Goal: Task Accomplishment & Management: Manage account settings

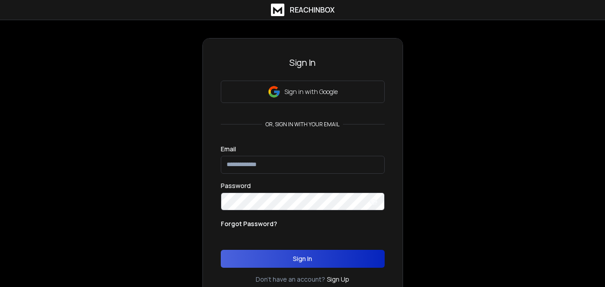
click at [287, 167] on input "email" at bounding box center [303, 165] width 164 height 18
paste input "**********"
type input "**********"
click at [221, 250] on button "Sign In" at bounding box center [303, 259] width 164 height 18
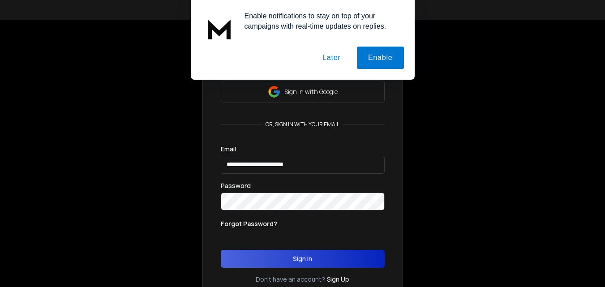
click at [330, 259] on button "Sign In" at bounding box center [303, 259] width 164 height 18
click at [298, 264] on button "Sign In" at bounding box center [303, 259] width 164 height 18
drag, startPoint x: 312, startPoint y: 168, endPoint x: 185, endPoint y: 177, distance: 126.6
click at [185, 177] on div "**********" at bounding box center [302, 181] width 605 height 287
click at [247, 211] on form "**********" at bounding box center [303, 207] width 164 height 122
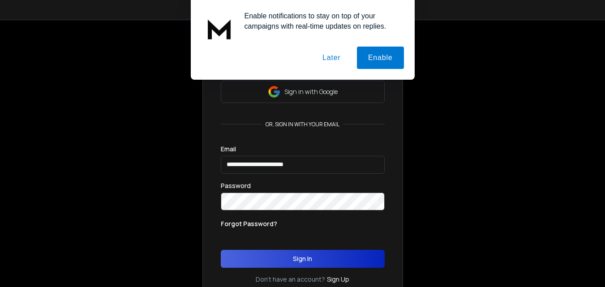
click at [288, 261] on button "Sign In" at bounding box center [303, 259] width 164 height 18
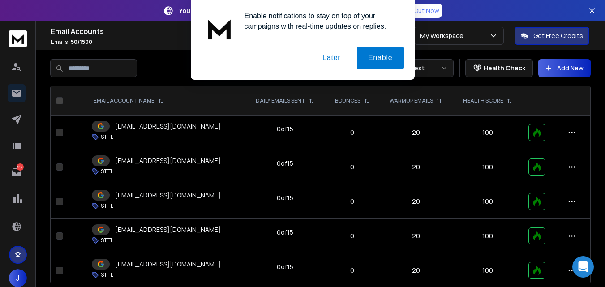
click at [332, 62] on button "Later" at bounding box center [331, 58] width 40 height 22
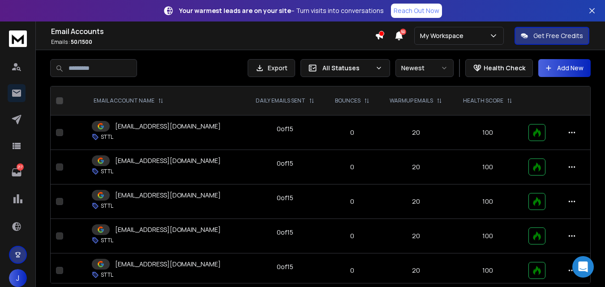
click at [563, 74] on button "Add New" at bounding box center [564, 68] width 52 height 18
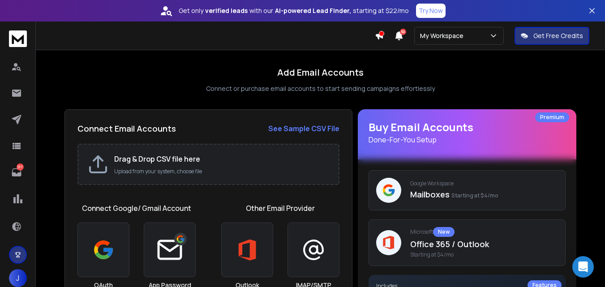
click at [87, 253] on div at bounding box center [103, 250] width 52 height 55
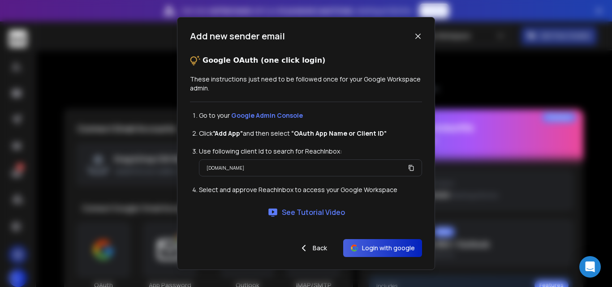
click at [386, 247] on button "Login with google" at bounding box center [382, 248] width 79 height 18
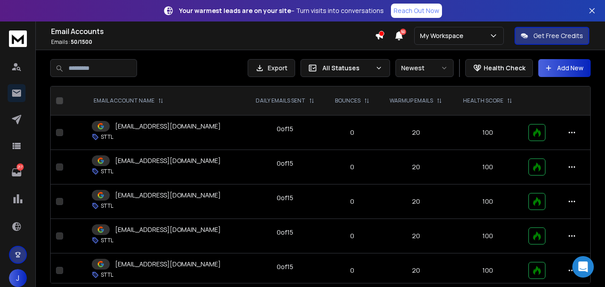
click at [577, 63] on button "Add New" at bounding box center [564, 68] width 52 height 18
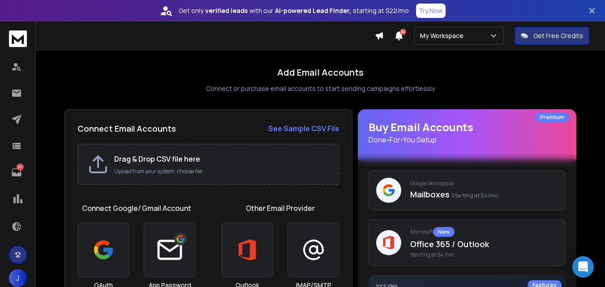
click at [116, 250] on div at bounding box center [103, 250] width 52 height 55
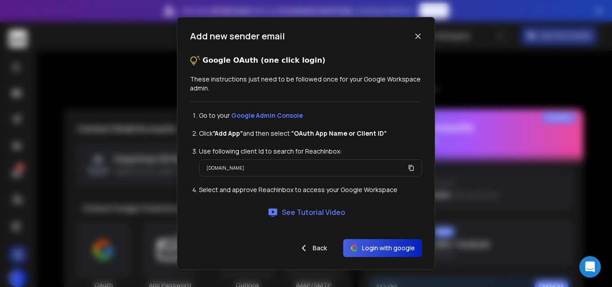
click at [369, 248] on button "Login with google" at bounding box center [382, 248] width 79 height 18
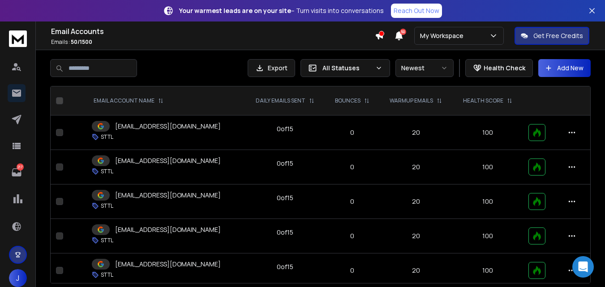
click at [576, 72] on button "Add New" at bounding box center [564, 68] width 52 height 18
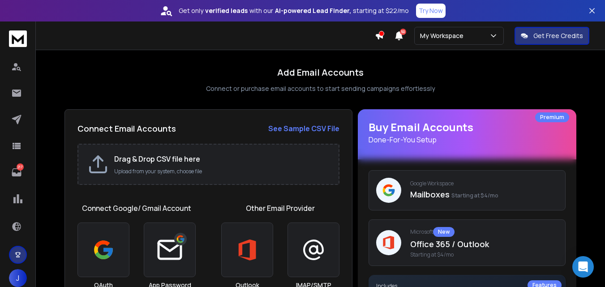
click at [106, 241] on icon at bounding box center [102, 244] width 15 height 7
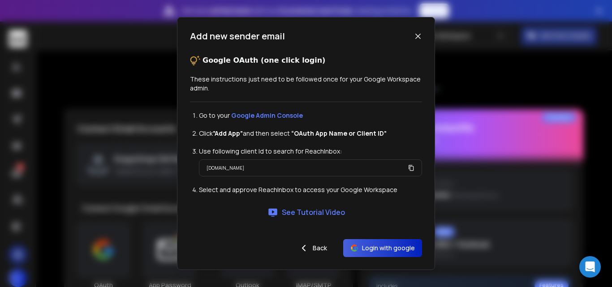
click at [373, 243] on button "Login with google" at bounding box center [382, 248] width 79 height 18
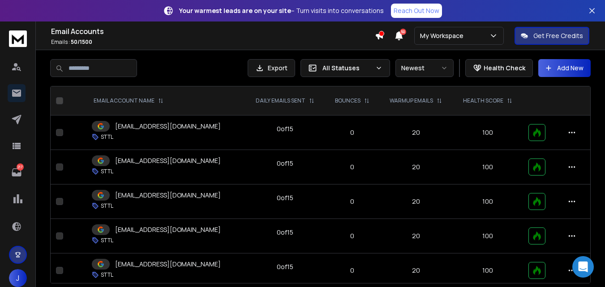
click at [558, 67] on button "Add New" at bounding box center [564, 68] width 52 height 18
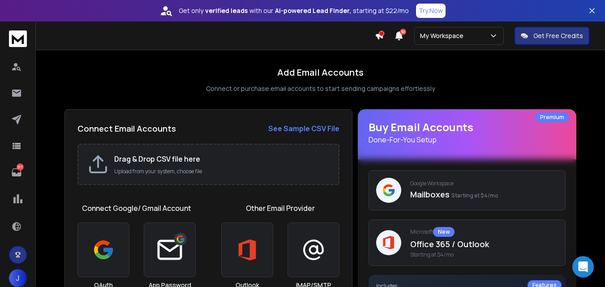
click at [115, 243] on div at bounding box center [103, 250] width 52 height 55
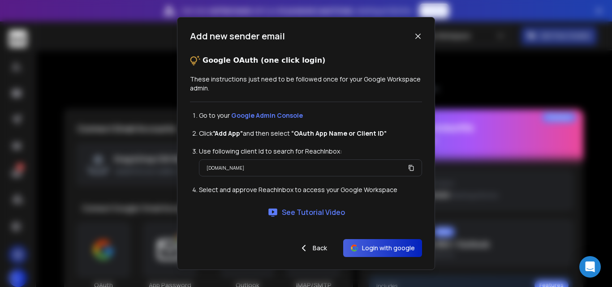
click at [369, 241] on button "Login with google" at bounding box center [382, 248] width 79 height 18
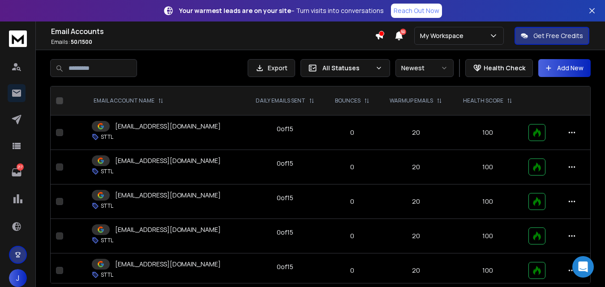
click at [576, 65] on button "Add New" at bounding box center [564, 68] width 52 height 18
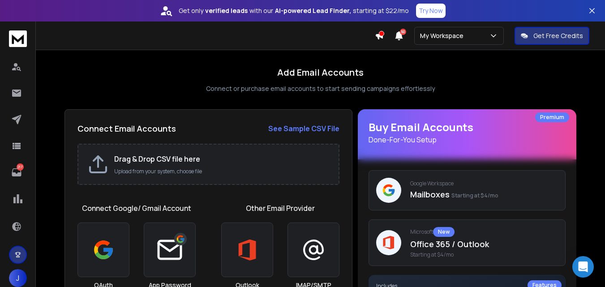
click at [75, 259] on div "Connect Email Accounts See Sample CSV File Drag & Drop CSV file here Upload fro…" at bounding box center [209, 240] width 288 height 262
click at [90, 253] on div at bounding box center [103, 250] width 52 height 55
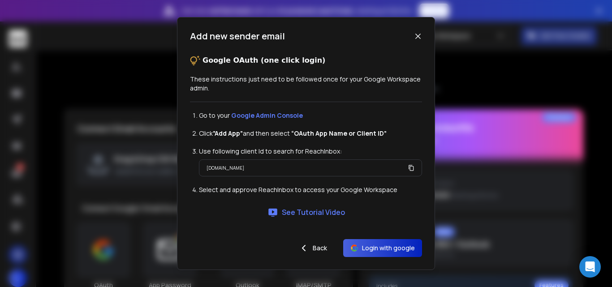
click at [381, 250] on button "Login with google" at bounding box center [382, 248] width 79 height 18
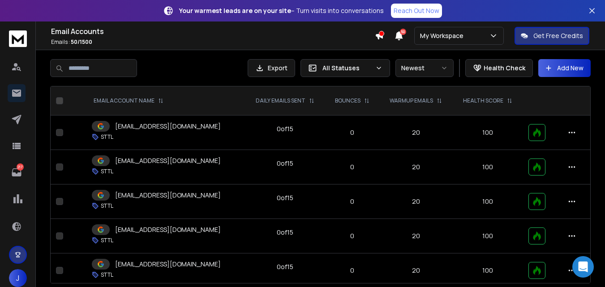
click at [573, 68] on button "Add New" at bounding box center [564, 68] width 52 height 18
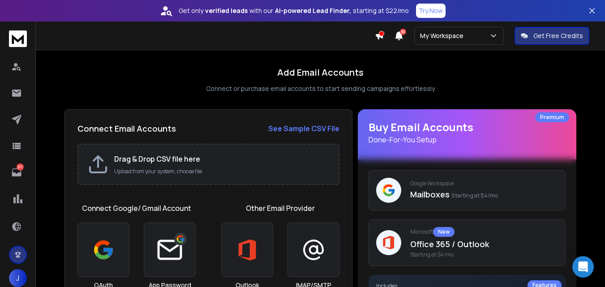
click at [100, 241] on icon at bounding box center [102, 244] width 15 height 7
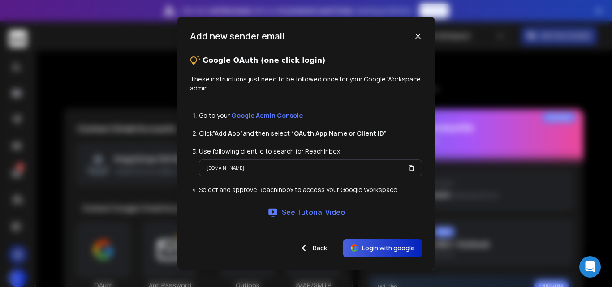
click at [367, 244] on button "Login with google" at bounding box center [382, 248] width 79 height 18
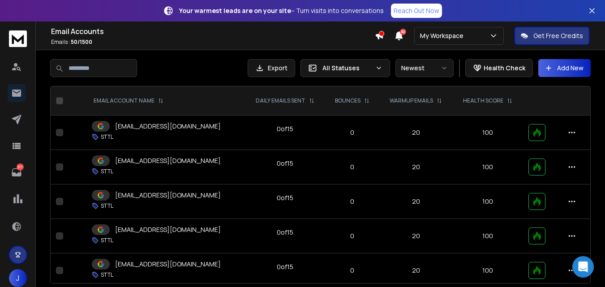
click at [576, 61] on button "Add New" at bounding box center [564, 68] width 52 height 18
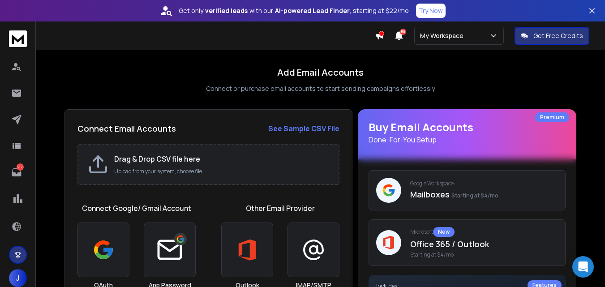
click at [119, 242] on div at bounding box center [103, 250] width 52 height 55
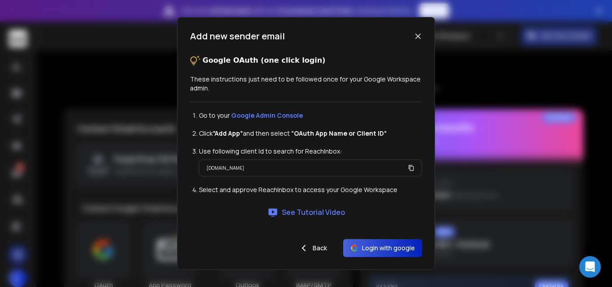
click at [379, 241] on button "Login with google" at bounding box center [382, 248] width 79 height 18
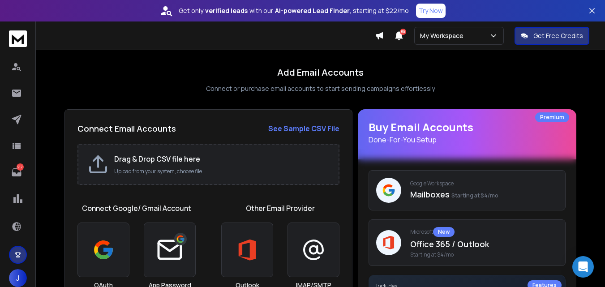
click at [106, 252] on icon at bounding box center [103, 250] width 22 height 27
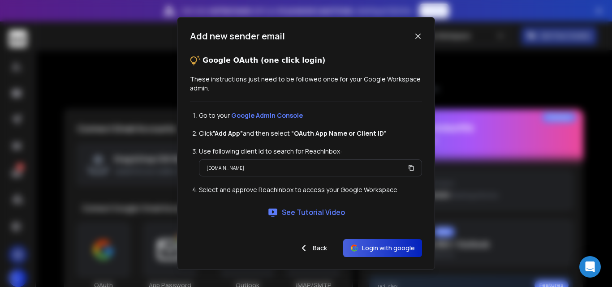
click at [365, 248] on button "Login with google" at bounding box center [382, 248] width 79 height 18
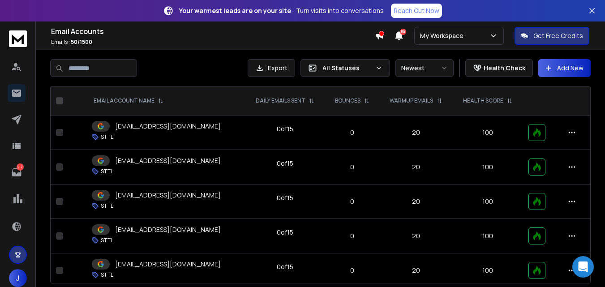
click at [576, 74] on button "Add New" at bounding box center [564, 68] width 52 height 18
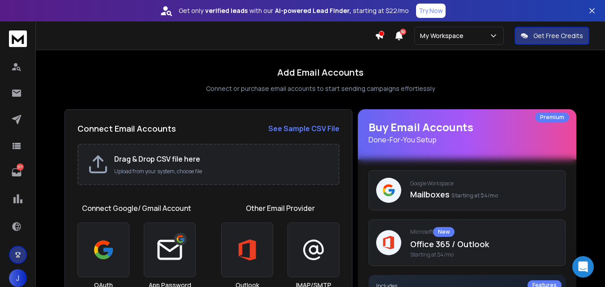
click at [98, 249] on icon at bounding box center [103, 250] width 22 height 27
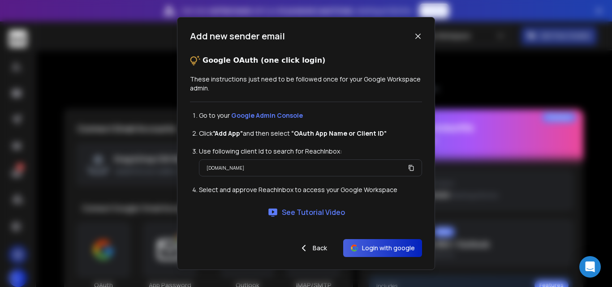
click at [396, 245] on button "Login with google" at bounding box center [382, 248] width 79 height 18
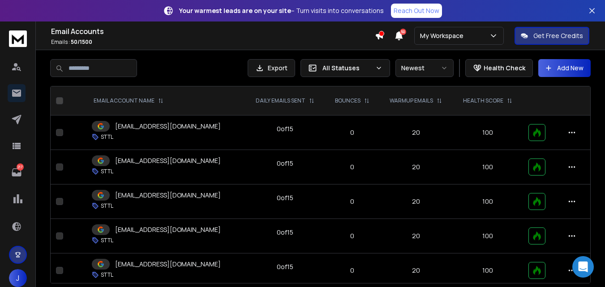
click at [570, 75] on button "Add New" at bounding box center [564, 68] width 52 height 18
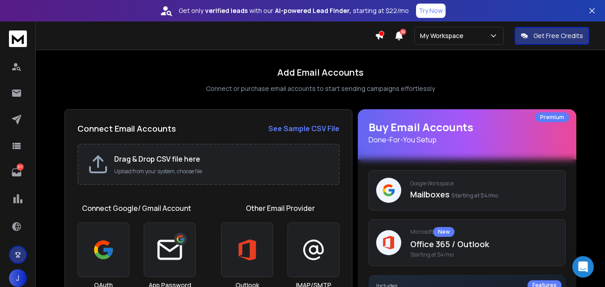
click at [83, 247] on div at bounding box center [103, 250] width 52 height 55
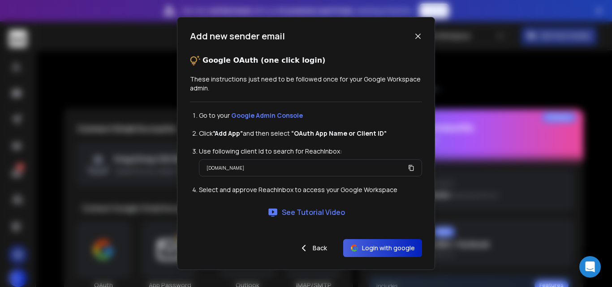
click at [392, 247] on button "Login with google" at bounding box center [382, 248] width 79 height 18
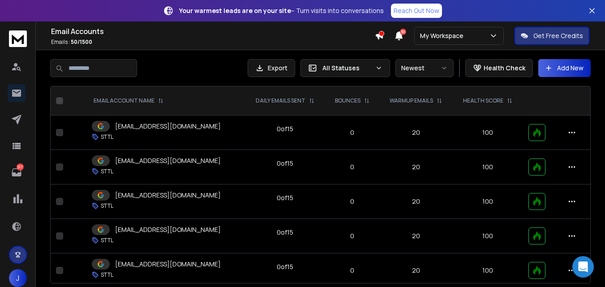
click at [570, 65] on button "Add New" at bounding box center [564, 68] width 52 height 18
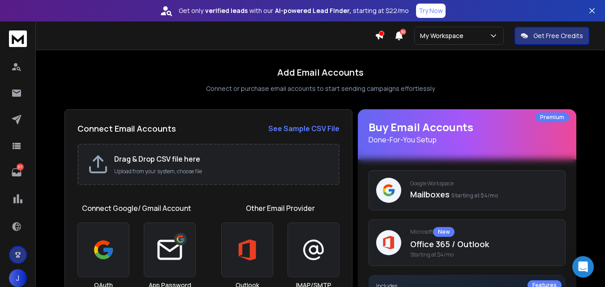
click at [86, 258] on div at bounding box center [103, 250] width 52 height 55
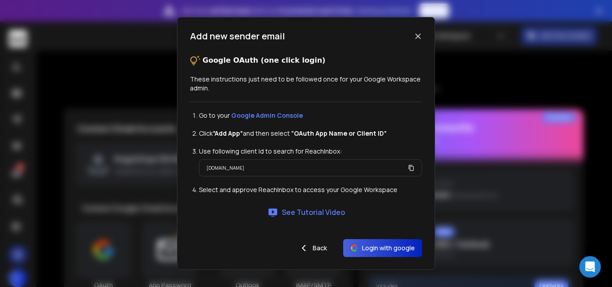
click at [366, 243] on button "Login with google" at bounding box center [382, 248] width 79 height 18
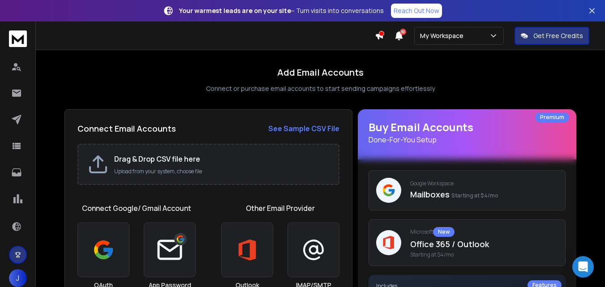
click at [128, 254] on div at bounding box center [103, 250] width 52 height 55
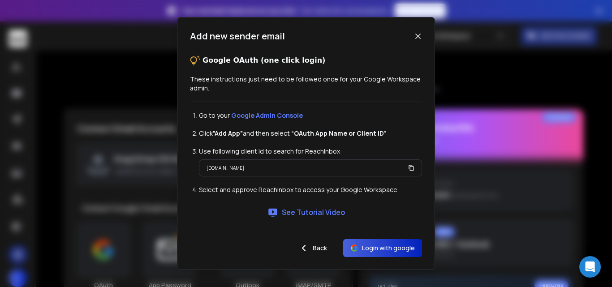
click at [388, 251] on button "Login with google" at bounding box center [382, 248] width 79 height 18
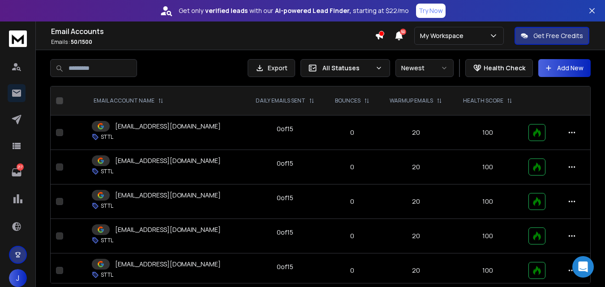
click at [570, 67] on button "Add New" at bounding box center [564, 68] width 52 height 18
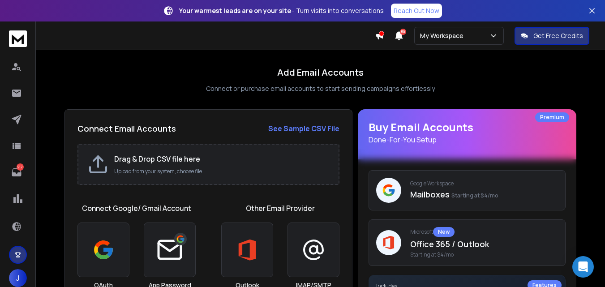
click at [99, 257] on icon at bounding box center [102, 256] width 15 height 8
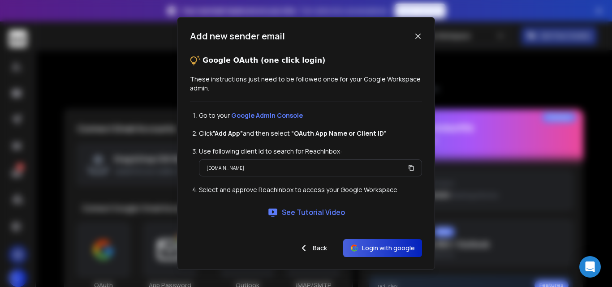
click at [376, 245] on button "Login with google" at bounding box center [382, 248] width 79 height 18
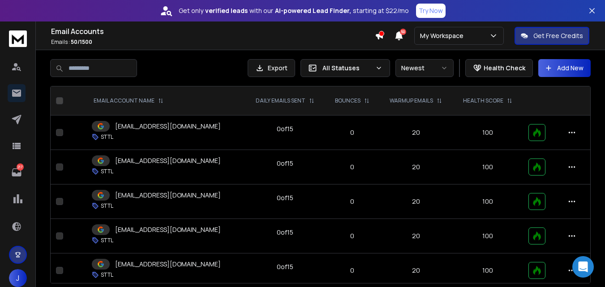
click at [568, 65] on button "Add New" at bounding box center [564, 68] width 52 height 18
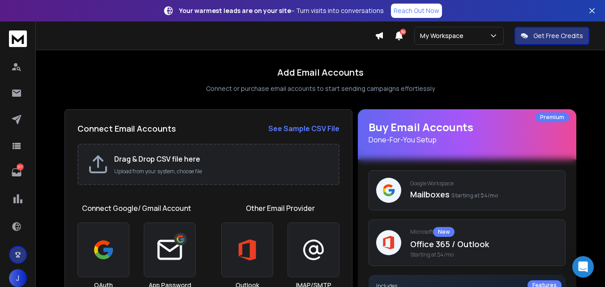
click at [91, 251] on div at bounding box center [103, 250] width 52 height 55
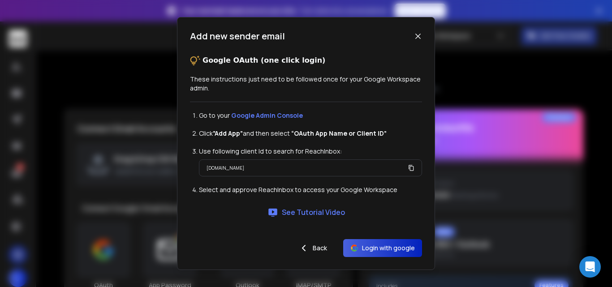
click at [366, 243] on button "Login with google" at bounding box center [382, 248] width 79 height 18
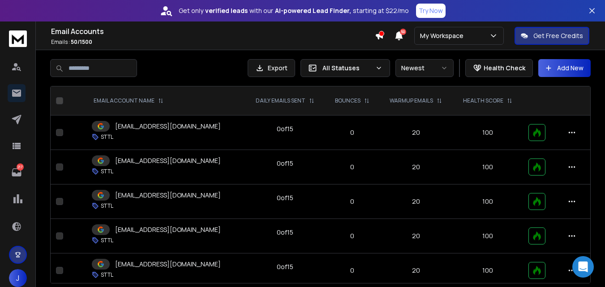
click at [571, 75] on button "Add New" at bounding box center [564, 68] width 52 height 18
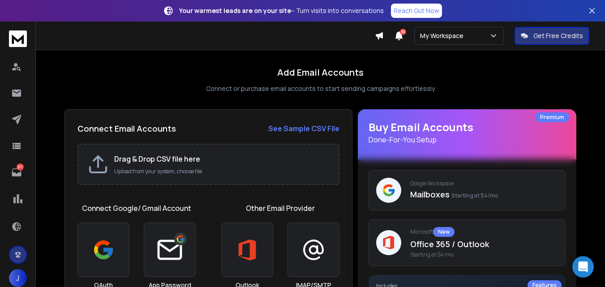
click at [107, 247] on icon at bounding box center [103, 250] width 22 height 27
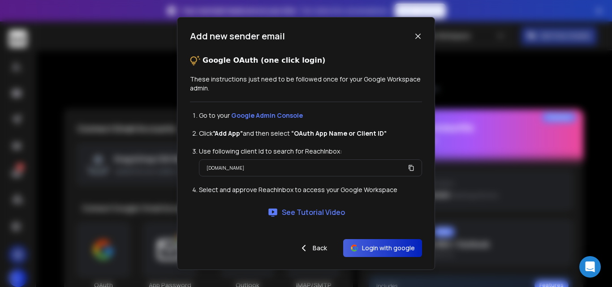
click at [387, 245] on button "Login with google" at bounding box center [382, 248] width 79 height 18
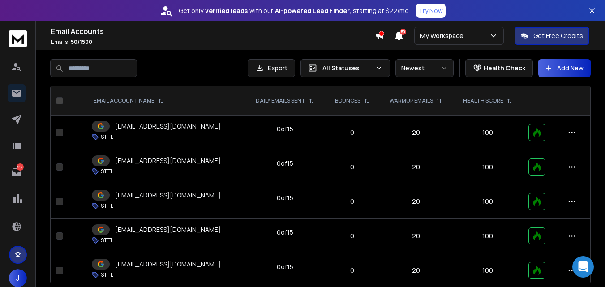
click at [566, 72] on button "Add New" at bounding box center [564, 68] width 52 height 18
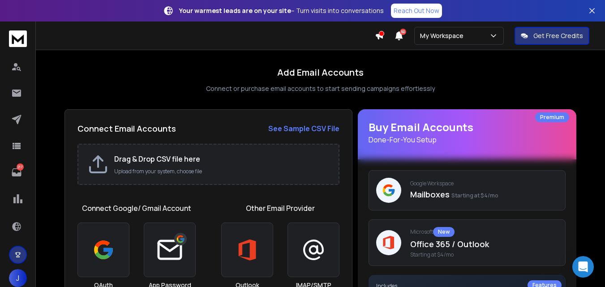
click at [118, 253] on div at bounding box center [103, 250] width 52 height 55
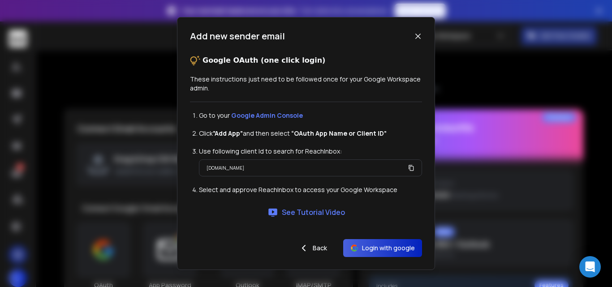
click at [376, 250] on button "Login with google" at bounding box center [382, 248] width 79 height 18
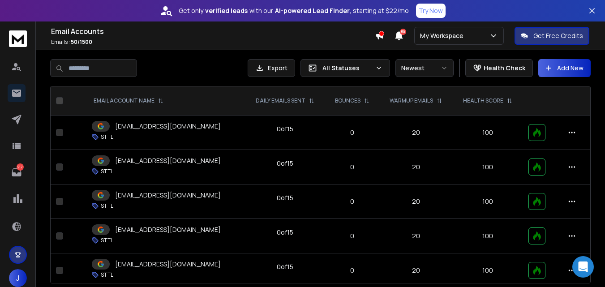
click at [557, 70] on button "Add New" at bounding box center [564, 68] width 52 height 18
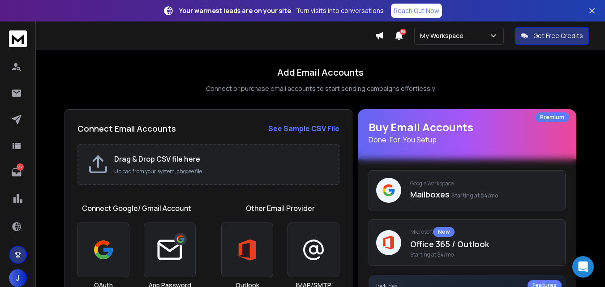
click at [108, 243] on icon at bounding box center [102, 244] width 15 height 7
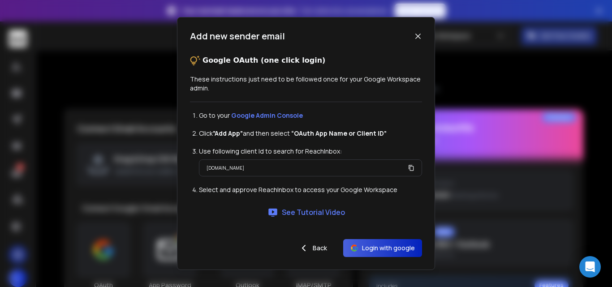
click at [376, 245] on button "Login with google" at bounding box center [382, 248] width 79 height 18
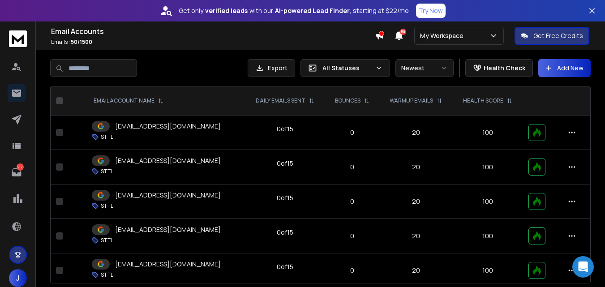
click at [571, 69] on button "Add New" at bounding box center [564, 68] width 52 height 18
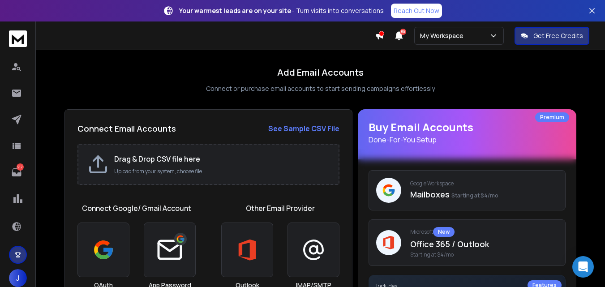
click at [112, 234] on div at bounding box center [103, 250] width 52 height 55
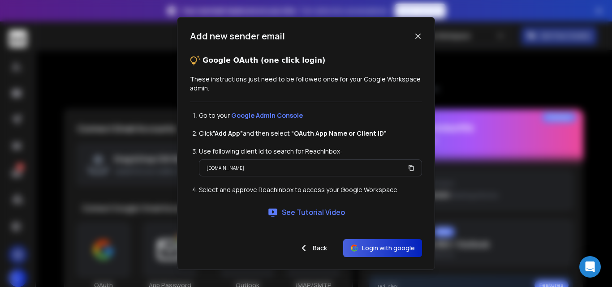
click at [384, 248] on button "Login with google" at bounding box center [382, 248] width 79 height 18
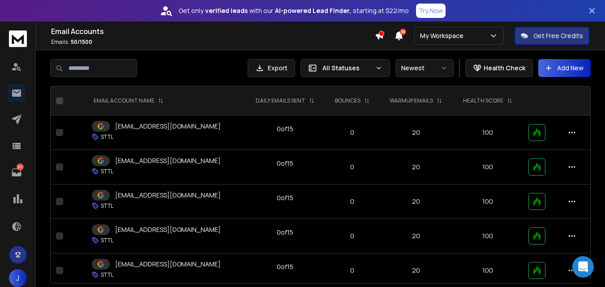
click at [573, 71] on button "Add New" at bounding box center [564, 68] width 52 height 18
click at [566, 71] on button "Add New" at bounding box center [564, 68] width 52 height 18
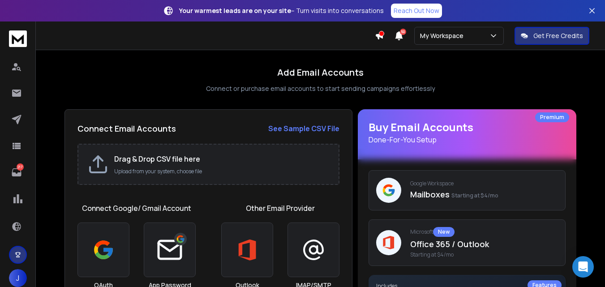
click at [117, 254] on div at bounding box center [103, 250] width 52 height 55
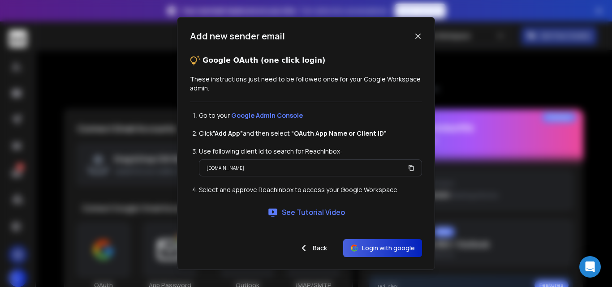
click at [362, 244] on button "Login with google" at bounding box center [382, 248] width 79 height 18
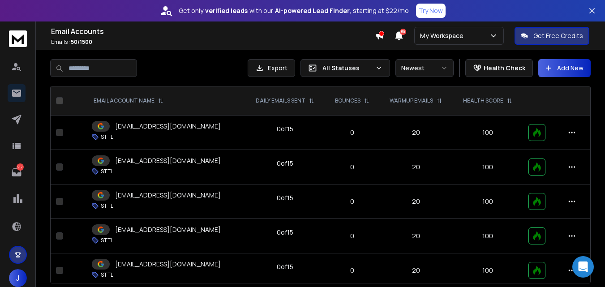
click at [562, 68] on button "Add New" at bounding box center [564, 68] width 52 height 18
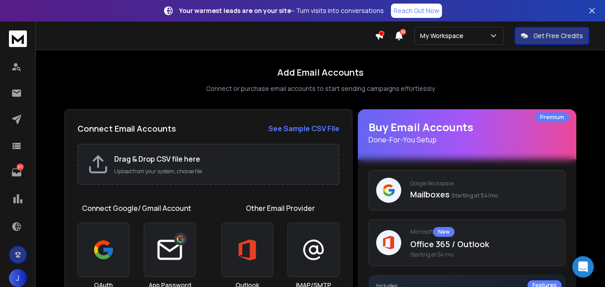
click at [127, 238] on div at bounding box center [103, 250] width 52 height 55
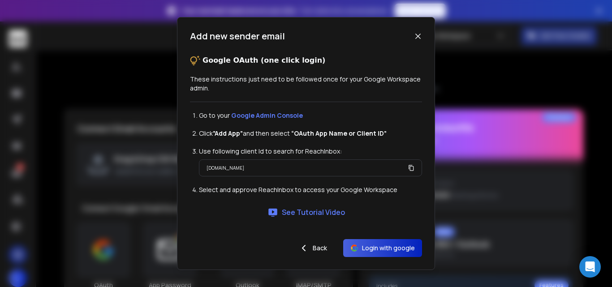
click at [374, 253] on button "Login with google" at bounding box center [382, 248] width 79 height 18
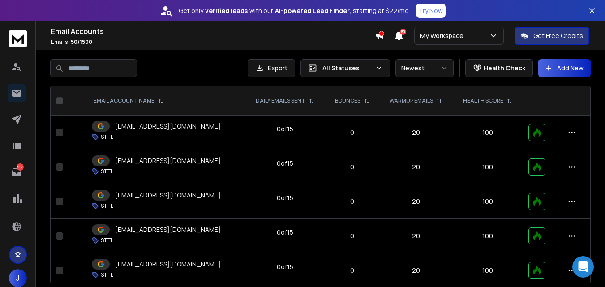
click at [576, 61] on button "Add New" at bounding box center [564, 68] width 52 height 18
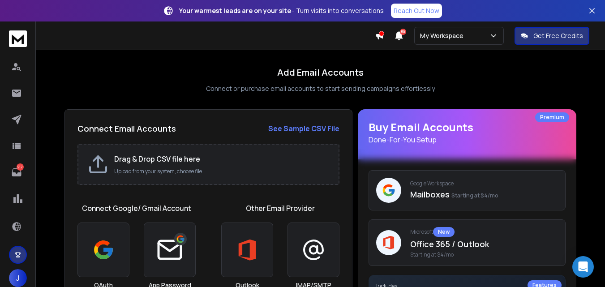
click at [97, 236] on div at bounding box center [103, 250] width 52 height 55
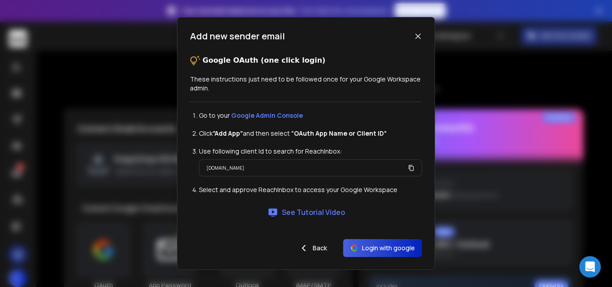
click at [391, 249] on button "Login with google" at bounding box center [382, 248] width 79 height 18
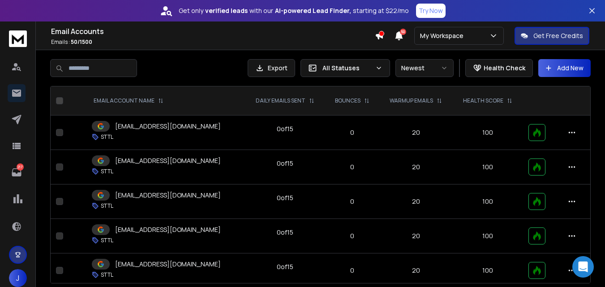
click at [564, 70] on button "Add New" at bounding box center [564, 68] width 52 height 18
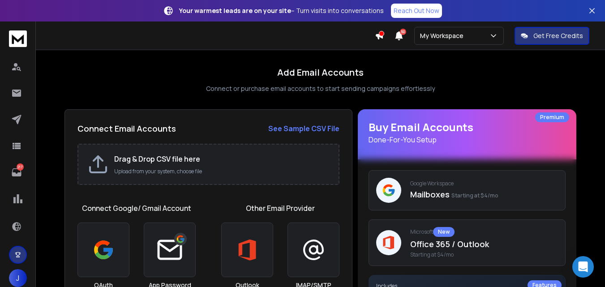
click at [73, 241] on div "Connect Email Accounts See Sample CSV File Drag & Drop CSV file here Upload fro…" at bounding box center [209, 240] width 288 height 262
click at [85, 241] on div at bounding box center [103, 250] width 52 height 55
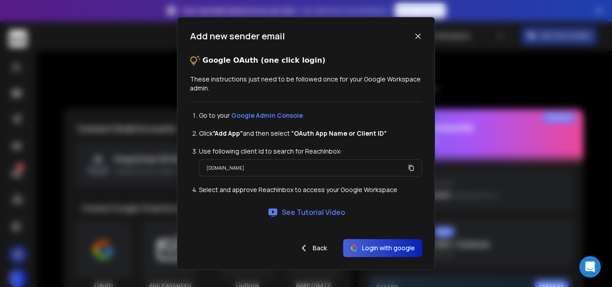
click at [390, 252] on button "Login with google" at bounding box center [382, 248] width 79 height 18
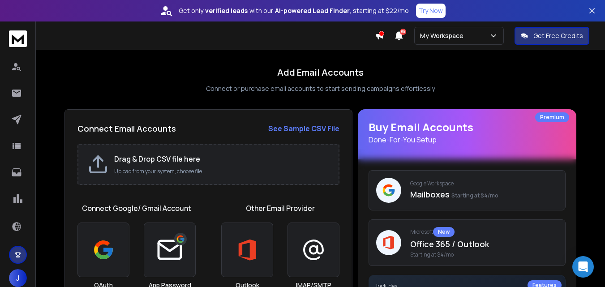
click at [113, 254] on icon at bounding box center [103, 250] width 22 height 27
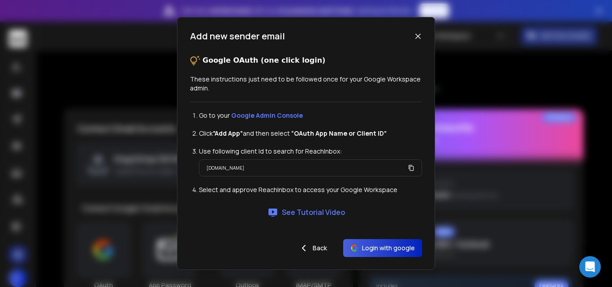
click at [364, 250] on button "Login with google" at bounding box center [382, 248] width 79 height 18
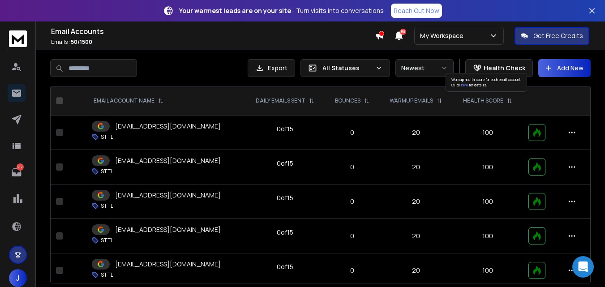
click at [566, 69] on button "Add New" at bounding box center [564, 68] width 52 height 18
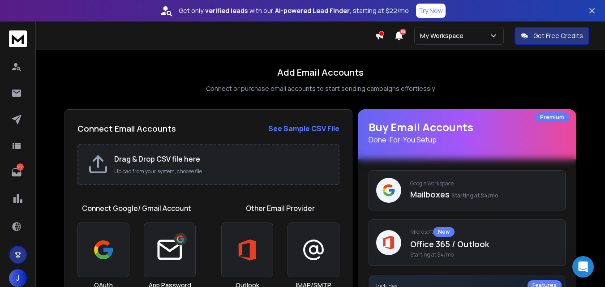
click at [117, 245] on div at bounding box center [103, 250] width 52 height 55
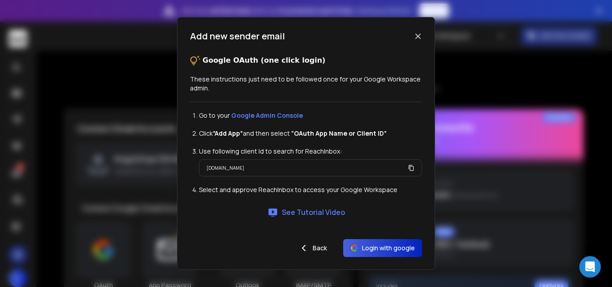
click at [365, 247] on button "Login with google" at bounding box center [382, 248] width 79 height 18
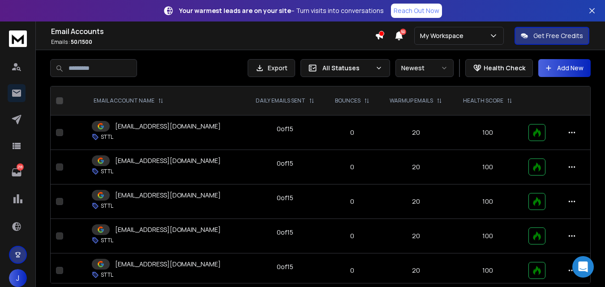
click at [557, 70] on button "Add New" at bounding box center [564, 68] width 52 height 18
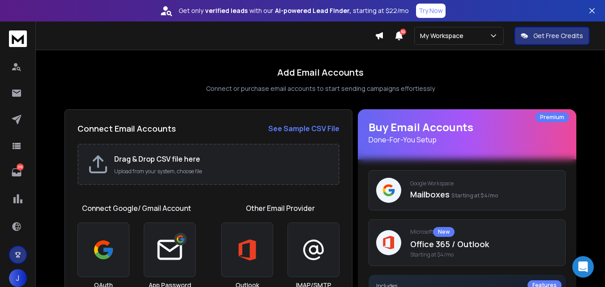
click at [93, 250] on icon at bounding box center [103, 250] width 22 height 27
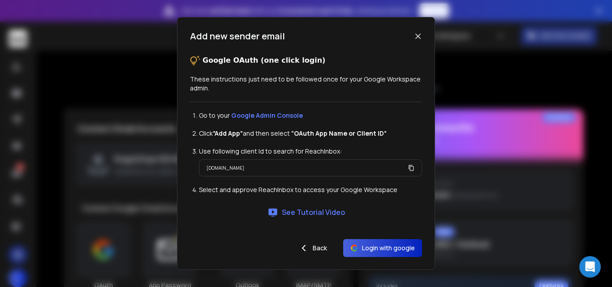
click at [367, 243] on button "Login with google" at bounding box center [382, 248] width 79 height 18
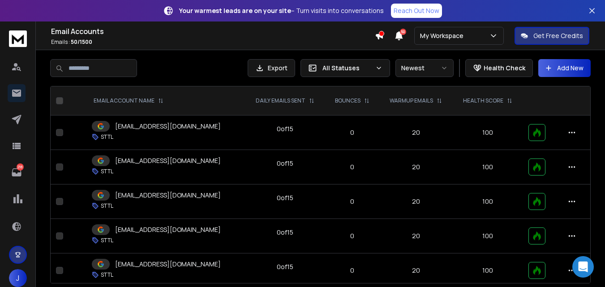
click at [551, 70] on icon at bounding box center [549, 68] width 6 height 6
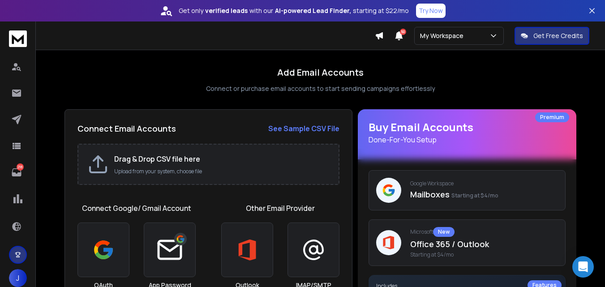
click at [94, 257] on icon at bounding box center [103, 250] width 22 height 27
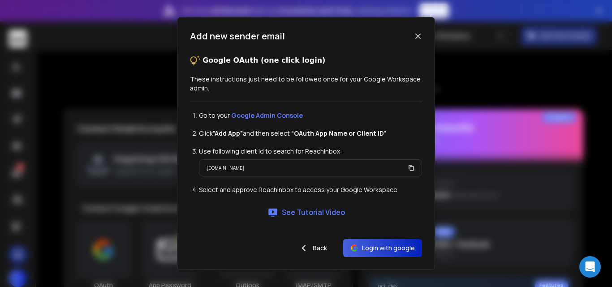
click at [367, 245] on button "Login with google" at bounding box center [382, 248] width 79 height 18
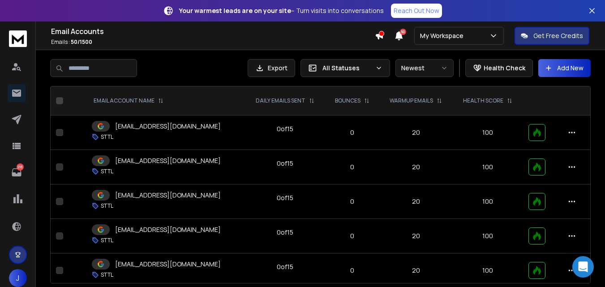
click at [562, 69] on button "Add New" at bounding box center [564, 68] width 52 height 18
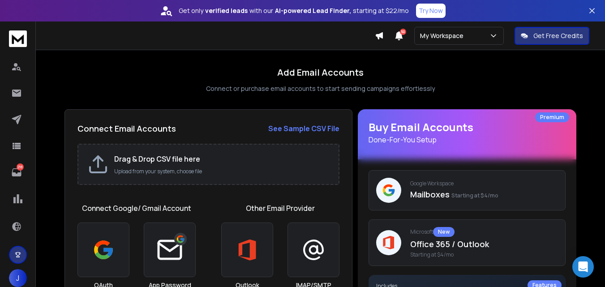
click at [118, 247] on div at bounding box center [103, 250] width 52 height 55
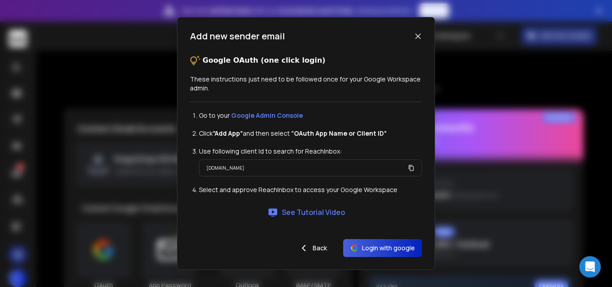
click at [369, 248] on button "Login with google" at bounding box center [382, 248] width 79 height 18
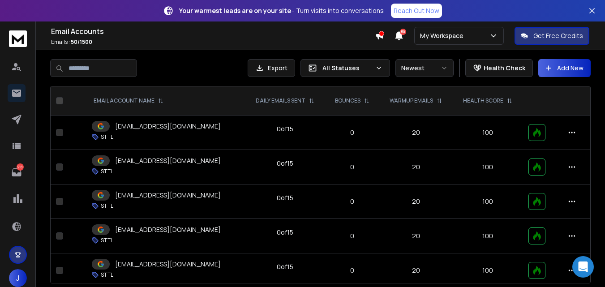
click at [579, 76] on button "Add New" at bounding box center [564, 68] width 52 height 18
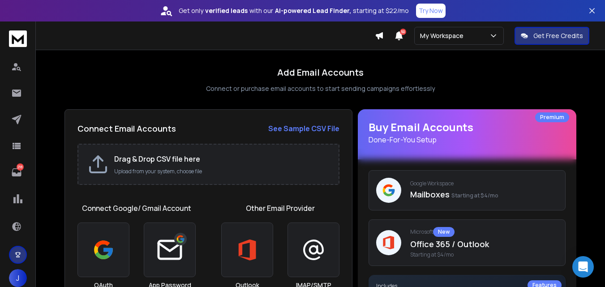
click at [112, 251] on icon at bounding box center [107, 252] width 9 height 9
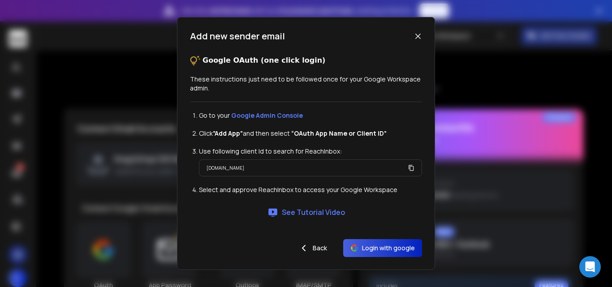
click at [367, 250] on button "Login with google" at bounding box center [382, 248] width 79 height 18
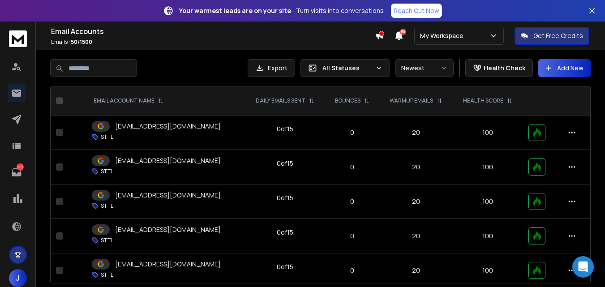
click at [546, 63] on button "Add New" at bounding box center [564, 68] width 52 height 18
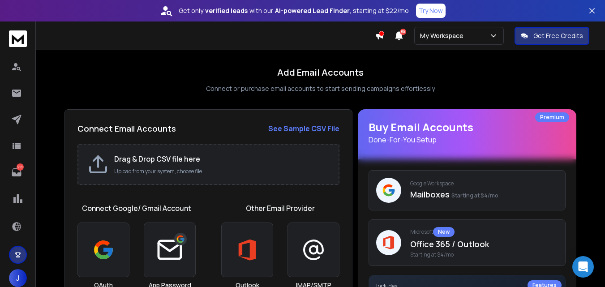
click at [108, 253] on icon at bounding box center [103, 250] width 22 height 27
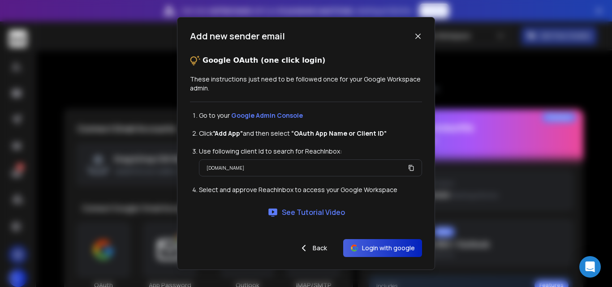
click at [369, 246] on button "Login with google" at bounding box center [382, 248] width 79 height 18
